Goal: Task Accomplishment & Management: Use online tool/utility

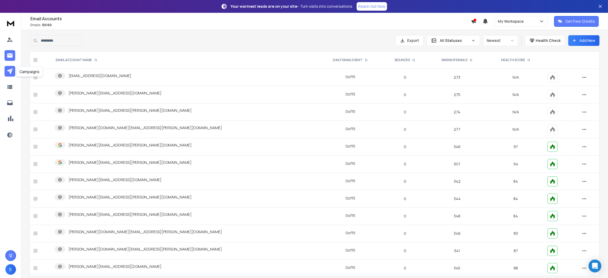
click at [9, 75] on link at bounding box center [10, 71] width 11 height 11
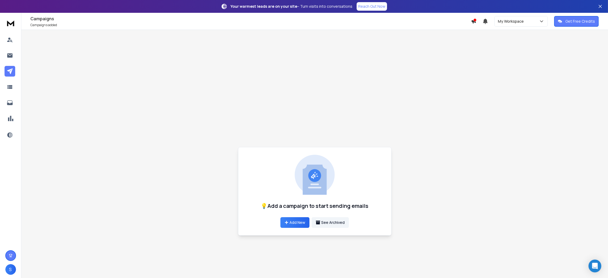
click at [294, 222] on link "Add New" at bounding box center [294, 222] width 29 height 11
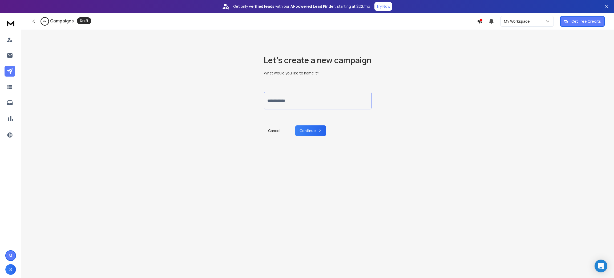
click at [295, 97] on input at bounding box center [318, 101] width 108 height 18
type input "*****"
click at [304, 128] on button "Continue" at bounding box center [310, 130] width 31 height 11
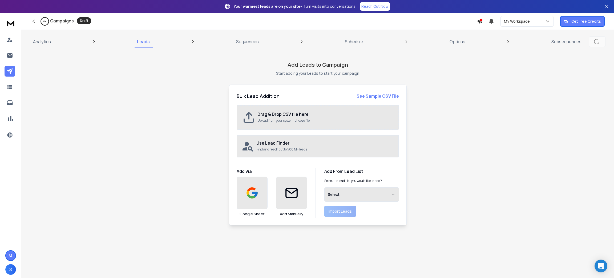
click at [301, 115] on h2 "Drag & Drop CSV file here" at bounding box center [325, 114] width 136 height 6
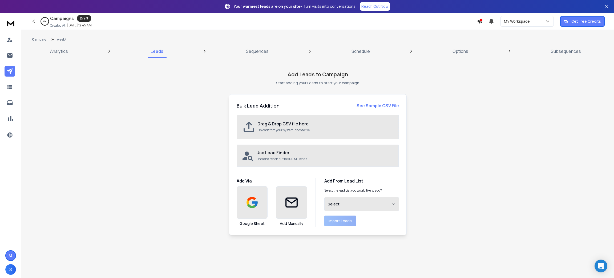
type input "**********"
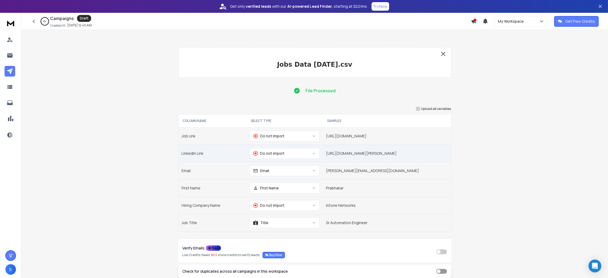
click at [306, 152] on button "Do not import" at bounding box center [285, 153] width 70 height 11
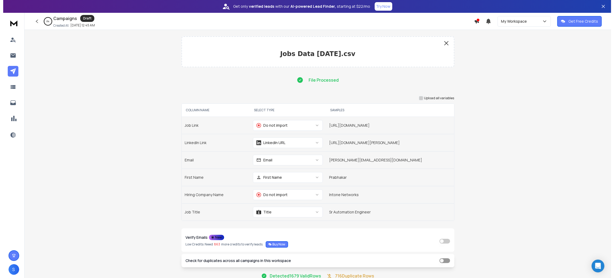
scroll to position [11, 0]
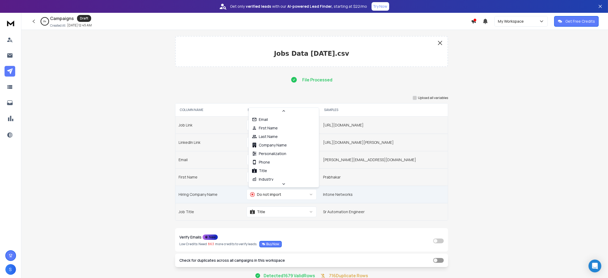
click at [312, 195] on icon "button" at bounding box center [311, 194] width 4 height 4
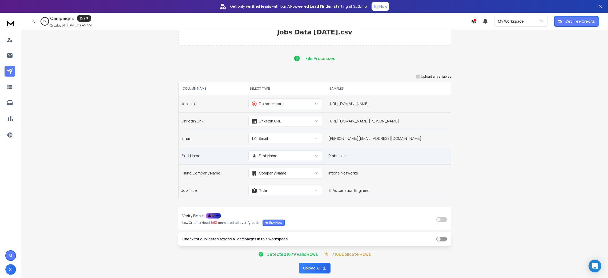
scroll to position [36, 0]
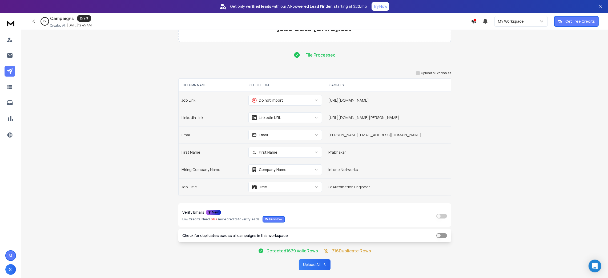
click at [355, 244] on div "Jobs Data [DATE].csv File Processed Upload all variables COLUMN NAME SELECT TYP…" at bounding box center [314, 144] width 273 height 267
click at [349, 249] on p "716 Duplicate Rows" at bounding box center [351, 250] width 39 height 6
click at [329, 250] on div "716 Duplicate Rows" at bounding box center [347, 250] width 48 height 6
click at [327, 250] on icon at bounding box center [325, 250] width 5 height 5
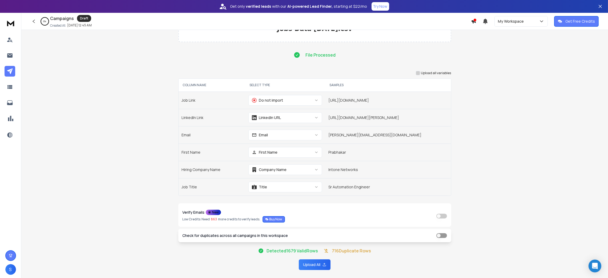
click at [311, 263] on button "Upload All" at bounding box center [315, 264] width 32 height 11
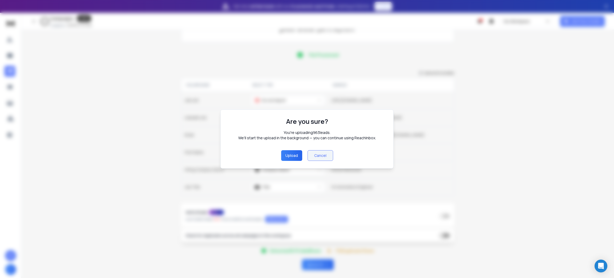
click at [289, 157] on button "Upload" at bounding box center [291, 155] width 21 height 11
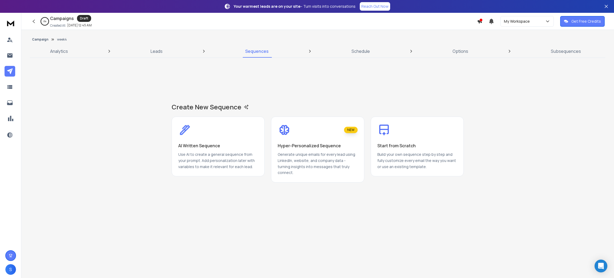
click at [384, 150] on div "Start from Scratch Build your own sequence step by step and fully customize eve…" at bounding box center [417, 146] width 92 height 59
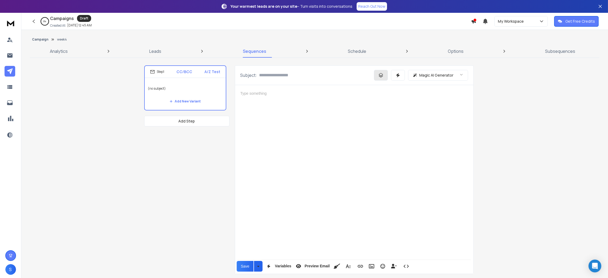
click at [378, 71] on button at bounding box center [381, 75] width 14 height 11
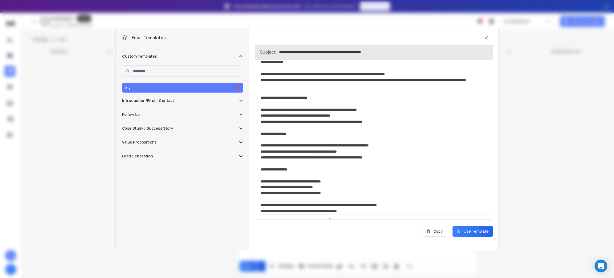
click at [185, 101] on button "Introduction/First - Contact" at bounding box center [182, 100] width 121 height 5
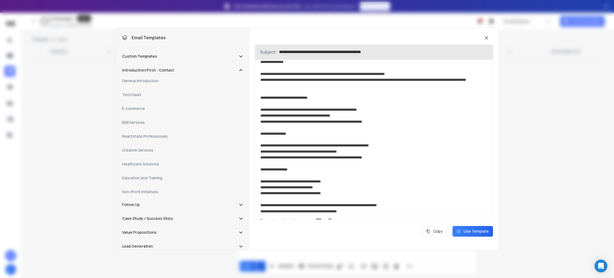
click at [172, 82] on div "General Introduction" at bounding box center [182, 81] width 121 height 10
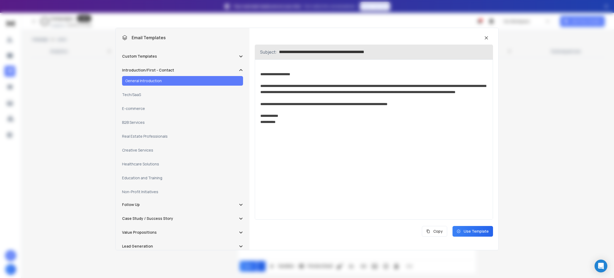
click at [159, 92] on div "Tech/SaaS" at bounding box center [182, 95] width 121 height 10
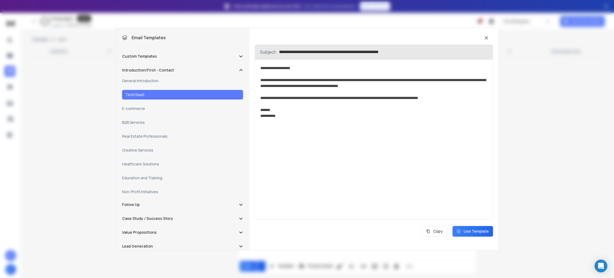
click at [175, 73] on div "Introduction/First - Contact General Introduction Tech/SaaS E-commerce B2B Serv…" at bounding box center [182, 131] width 121 height 129
click at [175, 70] on button "Introduction/First - Contact" at bounding box center [182, 69] width 121 height 5
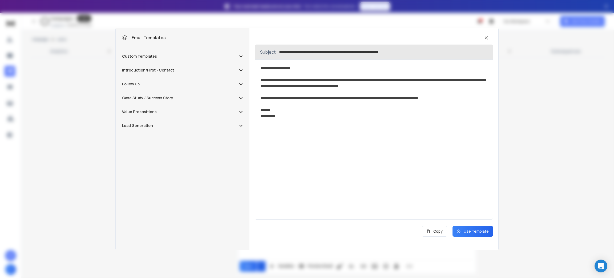
click at [183, 125] on button "Lead Generation" at bounding box center [182, 125] width 121 height 5
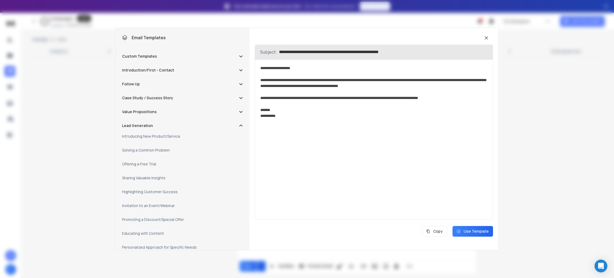
click at [180, 135] on div "Introducing New Product/Service" at bounding box center [182, 136] width 121 height 10
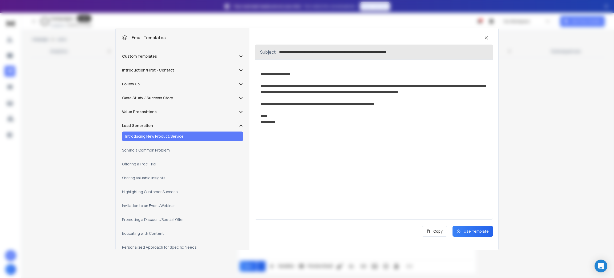
click at [236, 55] on div "Custom Templates" at bounding box center [182, 56] width 121 height 5
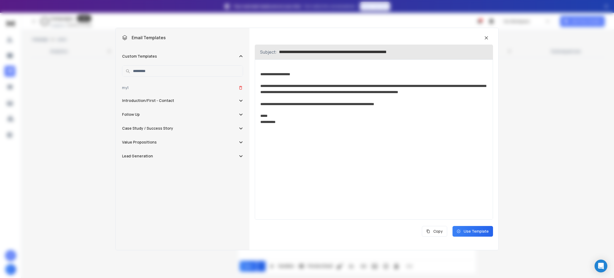
click at [130, 89] on div "my1" at bounding box center [182, 87] width 121 height 5
type input "**********"
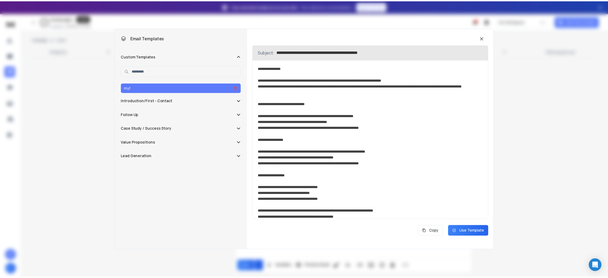
scroll to position [18, 0]
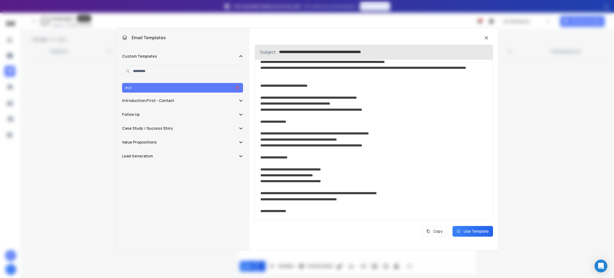
click at [486, 38] on icon at bounding box center [486, 37] width 5 height 5
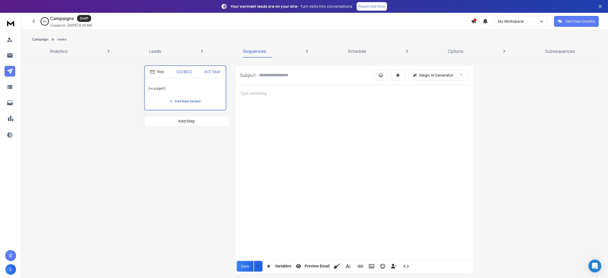
click at [255, 107] on div at bounding box center [354, 171] width 238 height 173
drag, startPoint x: 266, startPoint y: 98, endPoint x: 259, endPoint y: 95, distance: 7.4
click at [259, 95] on div at bounding box center [354, 93] width 228 height 6
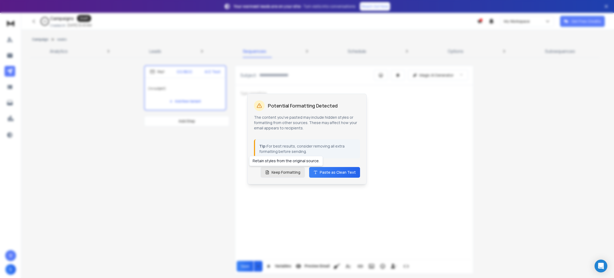
click at [296, 171] on button "Keep Formatting" at bounding box center [283, 172] width 44 height 11
click at [332, 171] on button "Paste as Clean Text" at bounding box center [334, 172] width 51 height 11
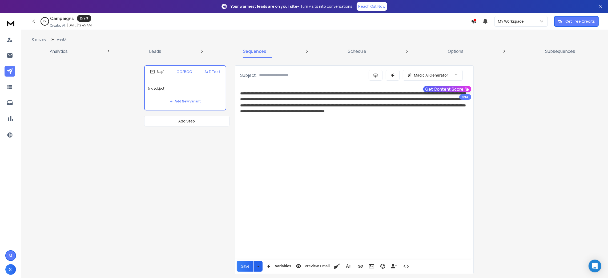
click at [287, 93] on div "**********" at bounding box center [354, 105] width 228 height 30
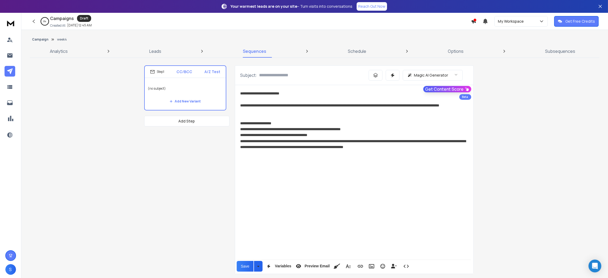
click at [350, 139] on div "**********" at bounding box center [354, 144] width 228 height 12
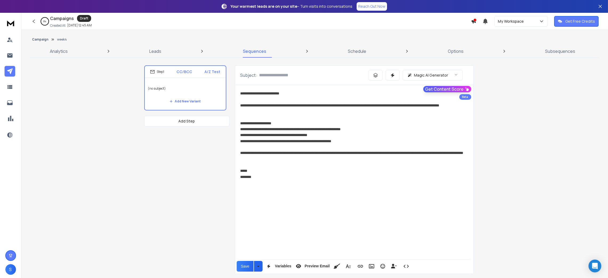
click at [255, 177] on div "********" at bounding box center [354, 177] width 228 height 6
click at [282, 265] on span "Variables" at bounding box center [283, 265] width 19 height 5
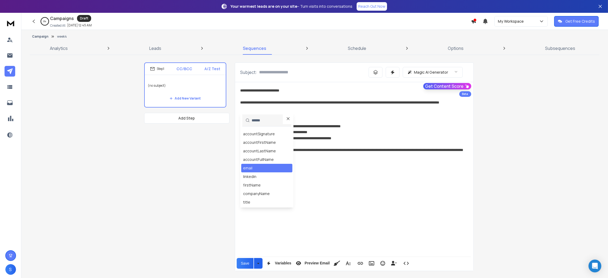
scroll to position [3, 0]
click at [267, 158] on div "accountFullName" at bounding box center [258, 159] width 31 height 5
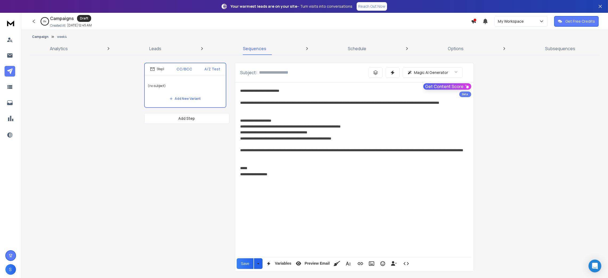
click at [286, 90] on div "**********" at bounding box center [354, 91] width 228 height 6
click at [284, 262] on span "Variables" at bounding box center [283, 263] width 19 height 5
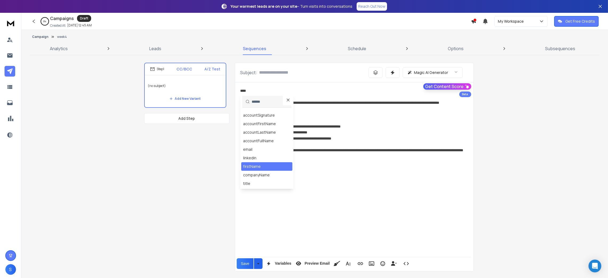
click at [252, 164] on div "firstName" at bounding box center [252, 166] width 18 height 5
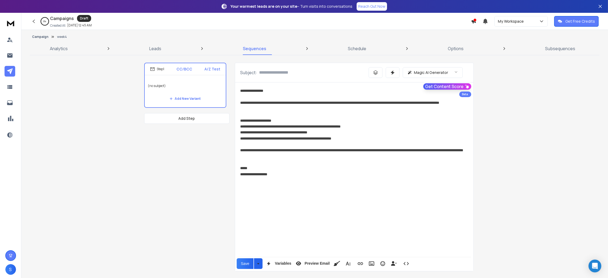
click at [273, 72] on input at bounding box center [311, 72] width 104 height 6
click at [281, 75] on input at bounding box center [311, 72] width 104 height 6
paste input "**********"
click at [293, 71] on input "**********" at bounding box center [311, 72] width 104 height 6
click at [393, 70] on icon "button" at bounding box center [392, 72] width 3 height 4
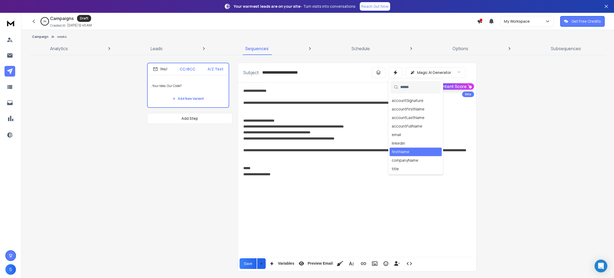
click at [404, 150] on div "firstName" at bounding box center [401, 151] width 18 height 5
type input "**********"
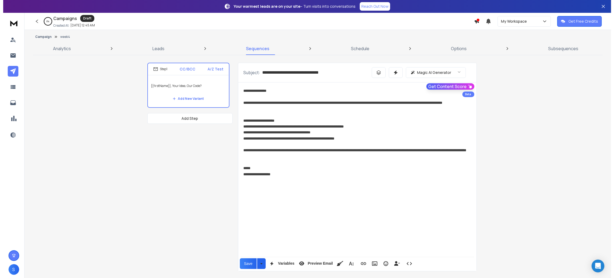
scroll to position [3, 0]
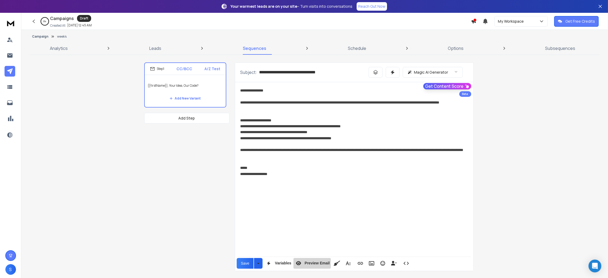
click at [311, 259] on div "Preview Email" at bounding box center [311, 262] width 37 height 9
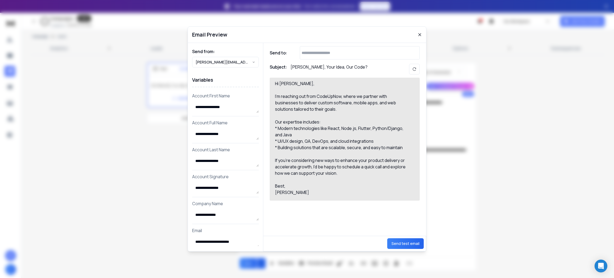
scroll to position [3, 0]
click at [222, 61] on p "[PERSON_NAME][EMAIL_ADDRESS][DOMAIN_NAME]" at bounding box center [224, 61] width 56 height 5
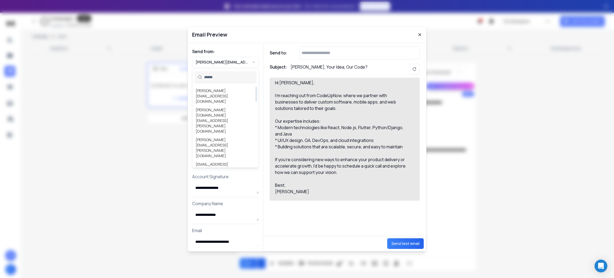
click at [214, 175] on div "[PERSON_NAME][DOMAIN_NAME][EMAIL_ADDRESS][PERSON_NAME][DOMAIN_NAME]" at bounding box center [226, 188] width 60 height 27
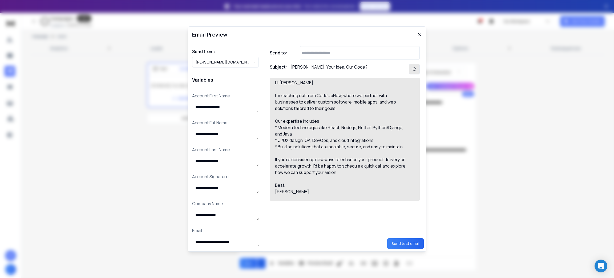
click at [414, 67] on button at bounding box center [414, 69] width 11 height 11
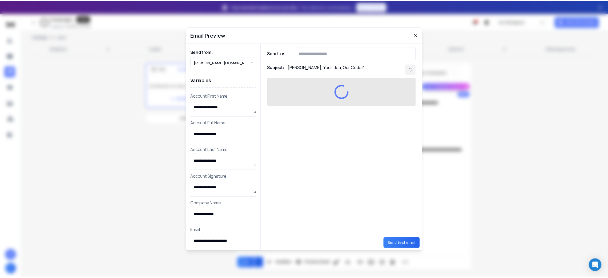
scroll to position [0, 0]
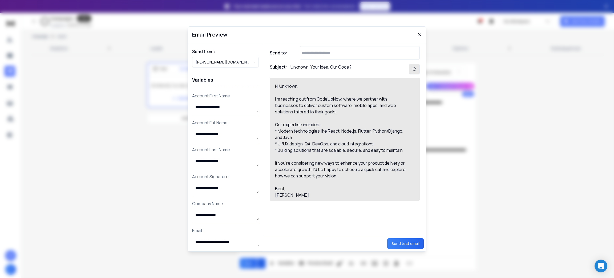
click at [412, 70] on icon at bounding box center [414, 69] width 4 height 4
click at [420, 32] on div "Email Preview" at bounding box center [307, 35] width 238 height 16
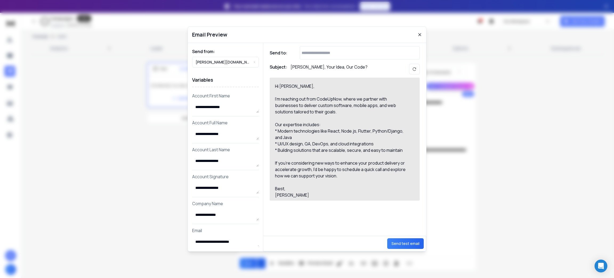
click at [418, 38] on div "Email Preview" at bounding box center [307, 35] width 238 height 16
click at [420, 34] on icon at bounding box center [419, 35] width 4 height 4
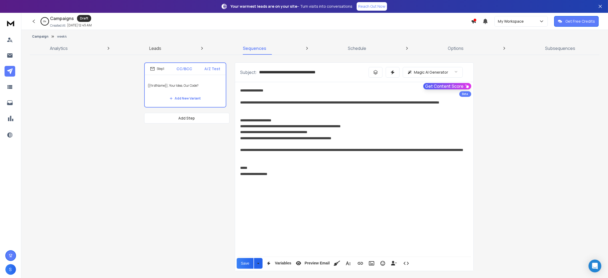
click at [156, 47] on p "Leads" at bounding box center [155, 48] width 12 height 6
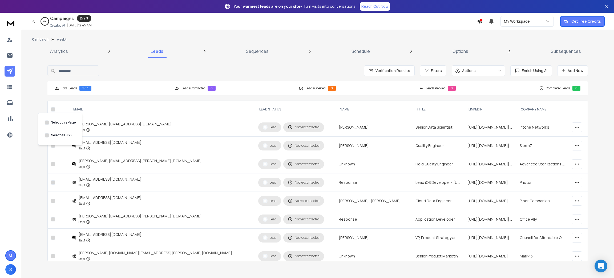
click at [51, 110] on div at bounding box center [60, 109] width 18 height 4
click at [52, 110] on button "Select this Page" at bounding box center [53, 109] width 4 height 4
click at [44, 135] on div "Select this Page Select all 963" at bounding box center [60, 129] width 37 height 28
click at [46, 135] on button "Select this Page" at bounding box center [47, 135] width 4 height 4
click at [538, 68] on div "Actions" at bounding box center [522, 70] width 40 height 5
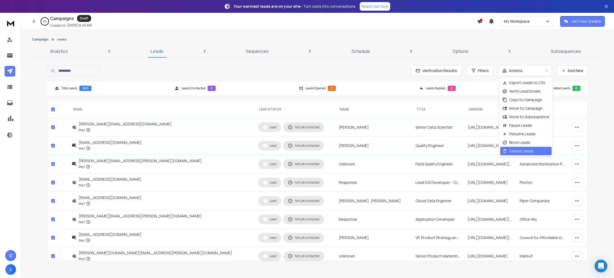
click at [519, 152] on p "Delete Leads" at bounding box center [521, 150] width 24 height 5
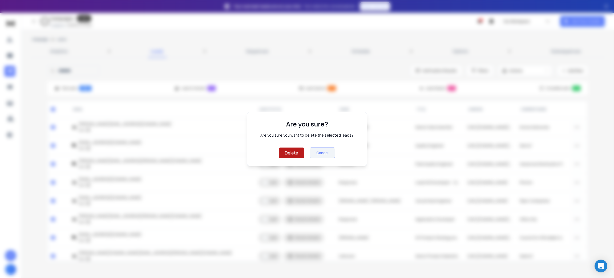
click at [289, 149] on button "Delete" at bounding box center [292, 152] width 26 height 11
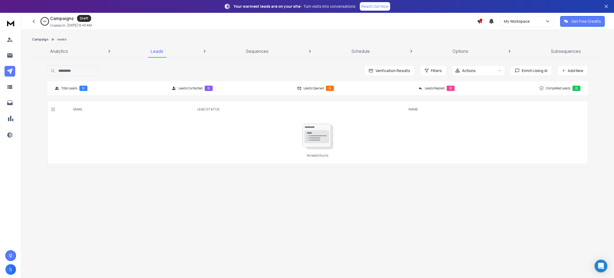
click at [321, 138] on icon at bounding box center [317, 137] width 24 height 12
click at [335, 135] on div "No leads found" at bounding box center [317, 140] width 539 height 45
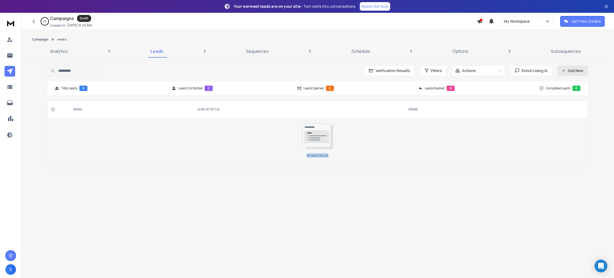
click at [577, 69] on button "Add New" at bounding box center [572, 70] width 31 height 11
